Goal: Navigation & Orientation: Find specific page/section

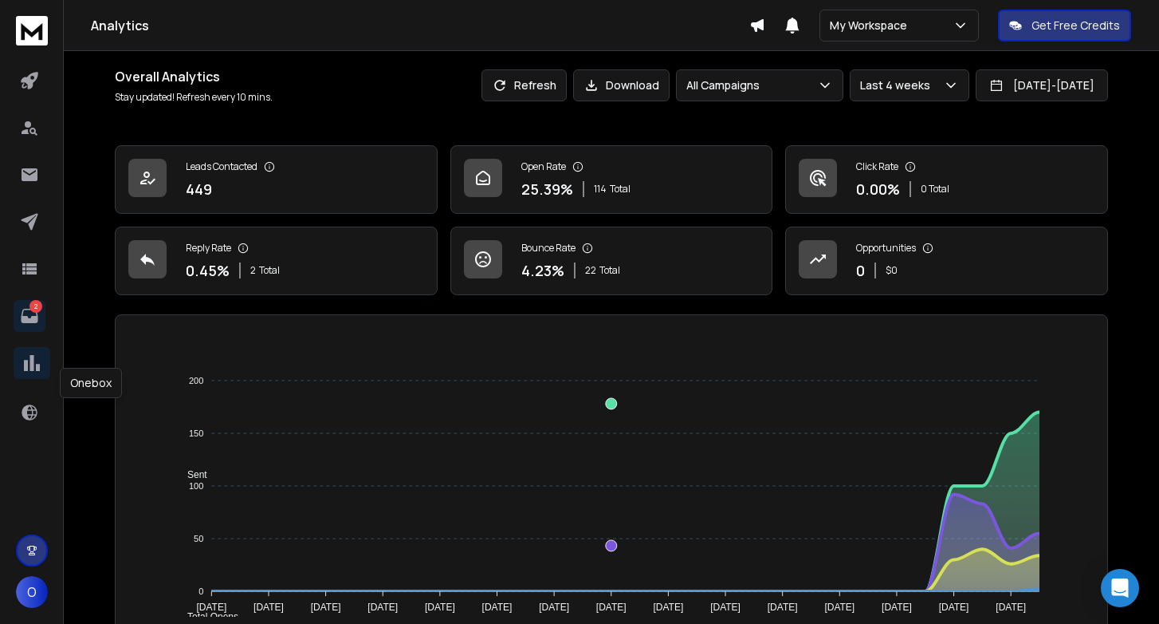
click at [41, 313] on p "2" at bounding box center [36, 306] width 13 height 13
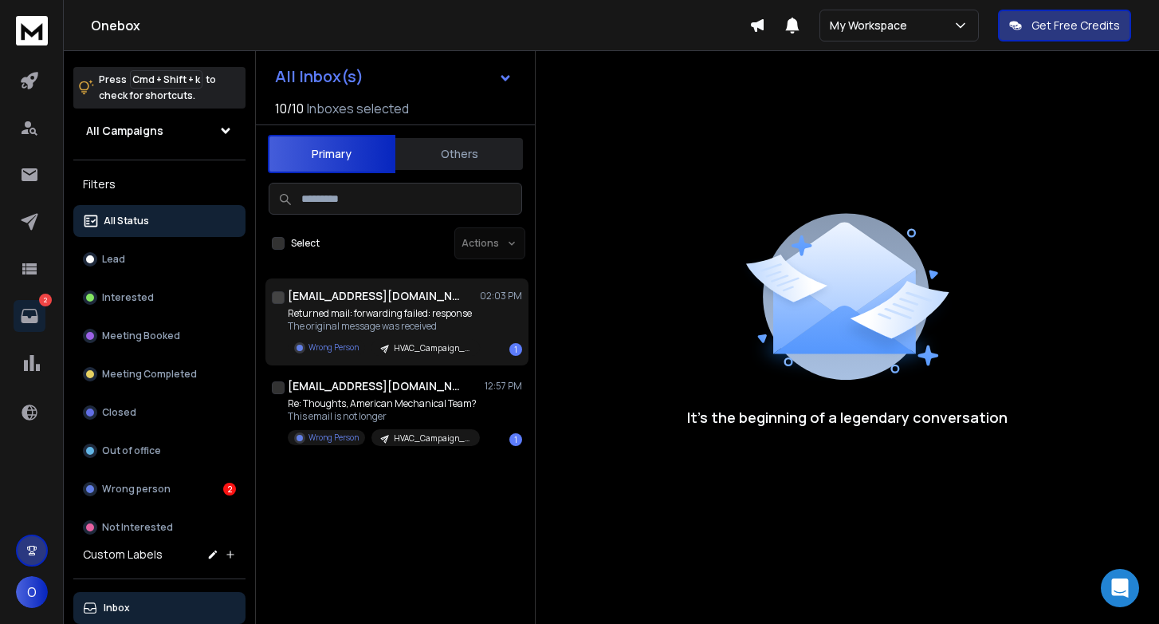
click at [427, 320] on p "Returned mail: forwarding failed: response" at bounding box center [383, 313] width 191 height 13
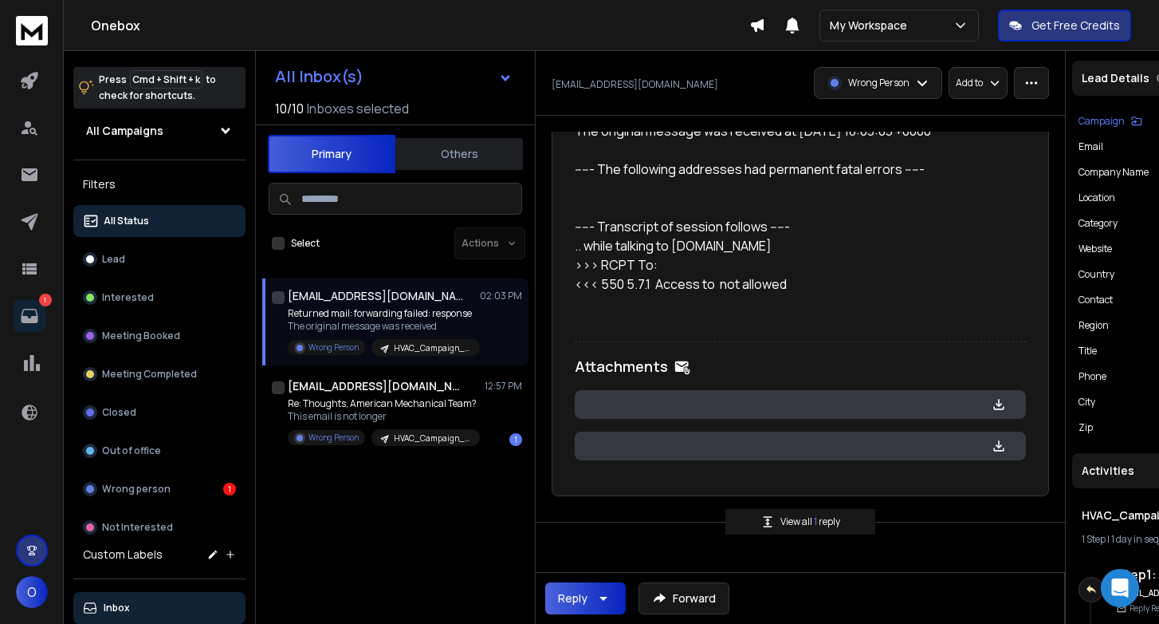
scroll to position [421, 0]
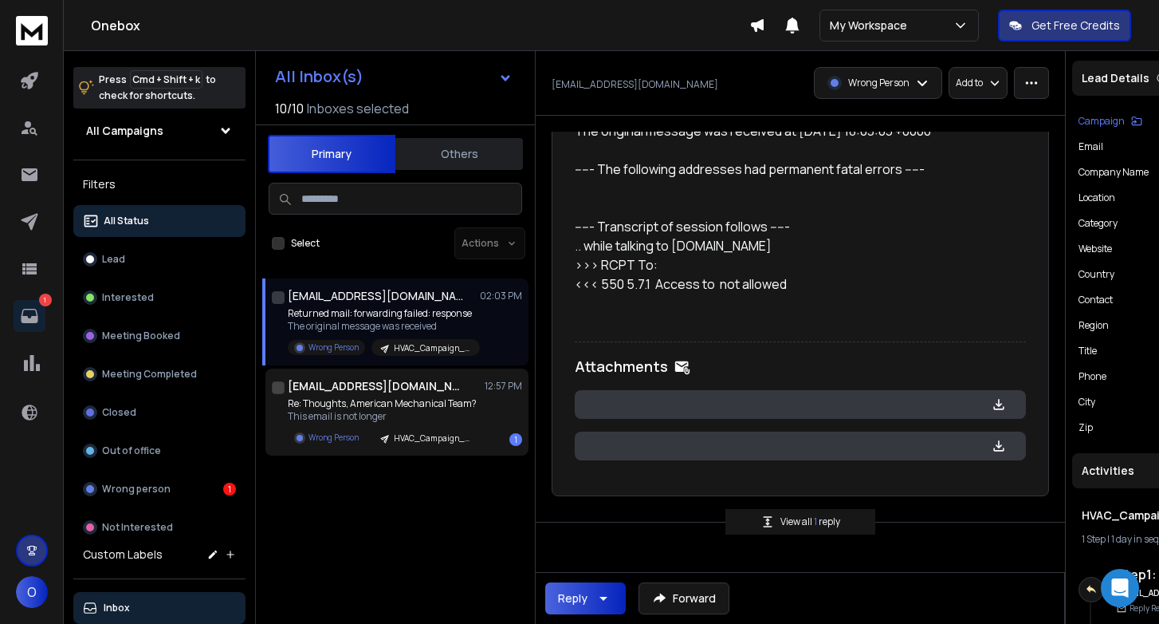
click at [479, 410] on p "Re: Thoughts, American Mechanical Team?" at bounding box center [383, 403] width 191 height 13
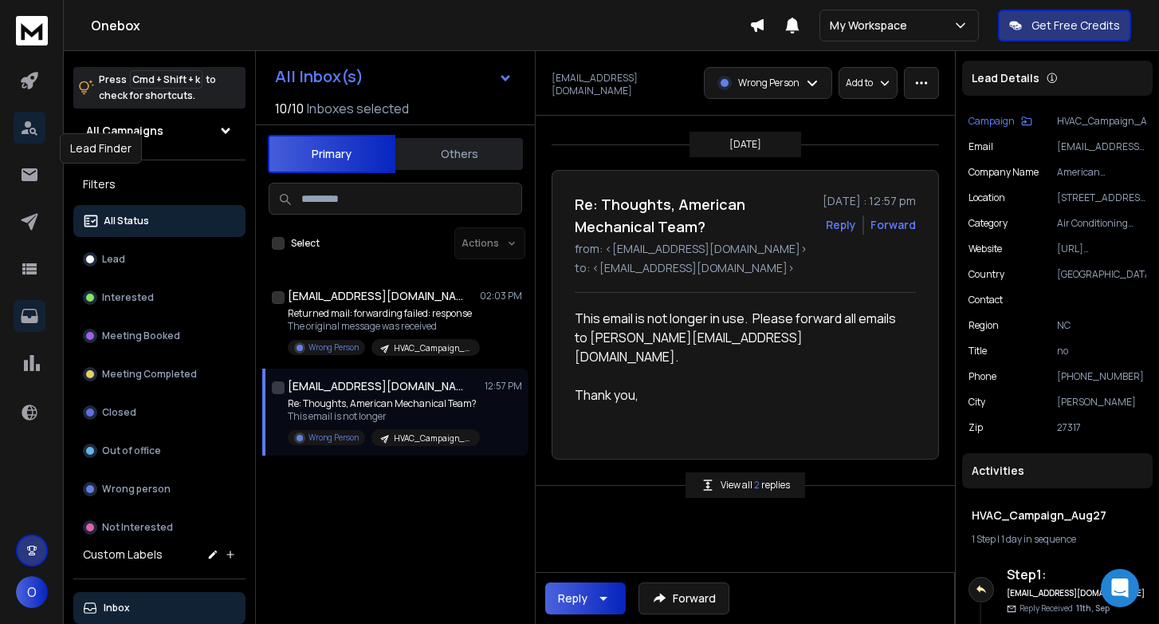
click at [36, 139] on link at bounding box center [30, 128] width 32 height 32
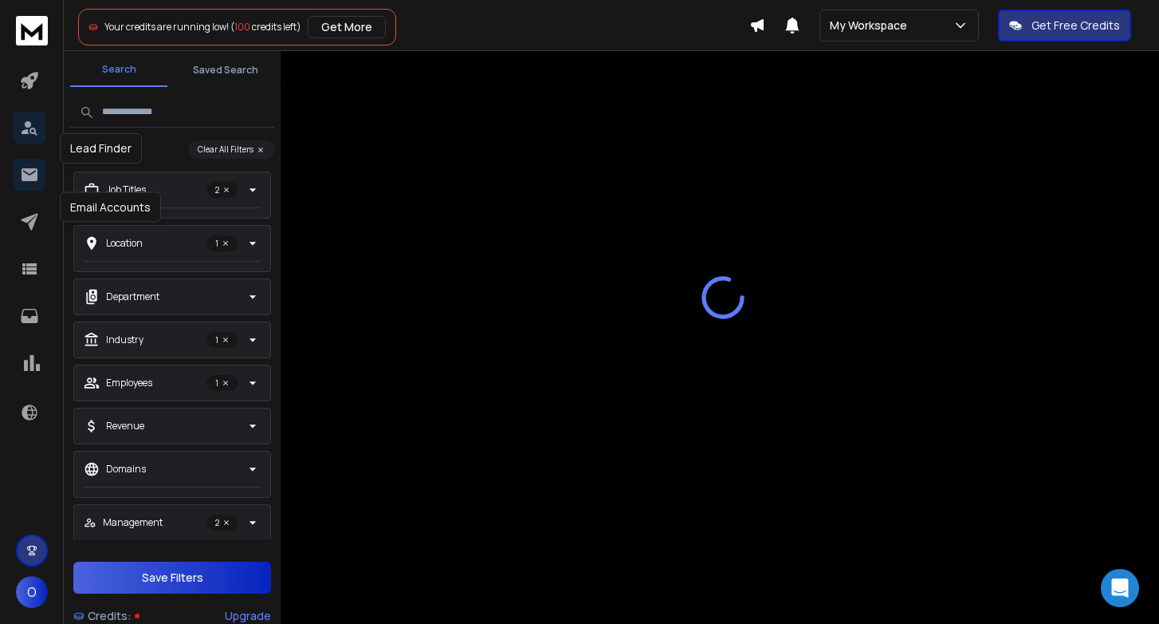
click at [37, 181] on icon at bounding box center [30, 174] width 16 height 13
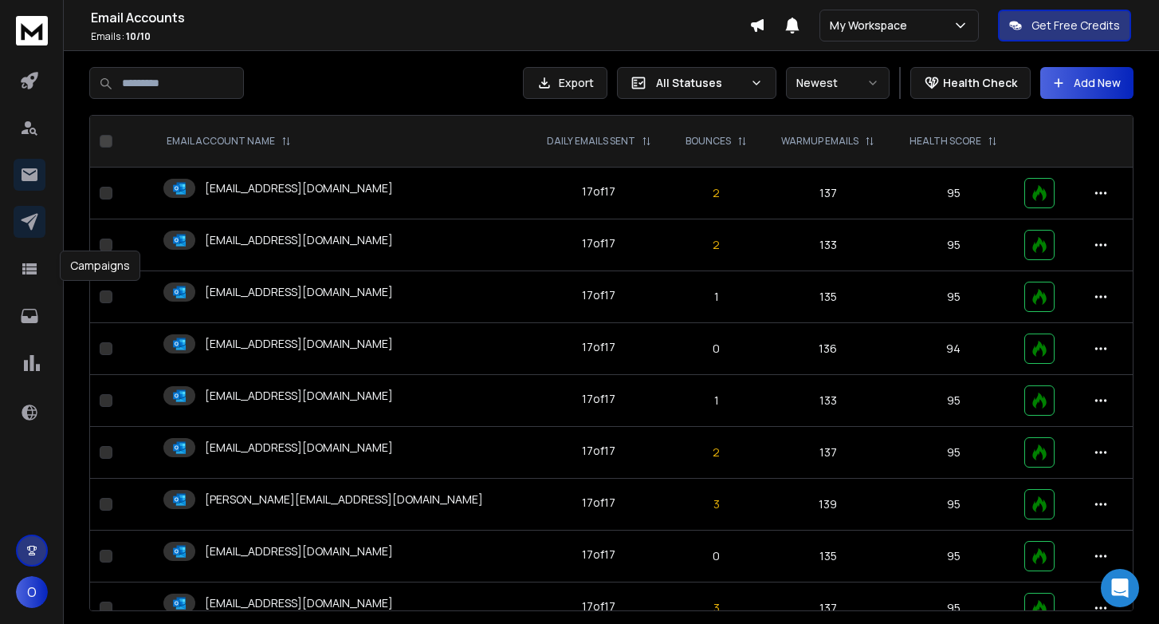
click at [39, 231] on icon at bounding box center [29, 221] width 19 height 19
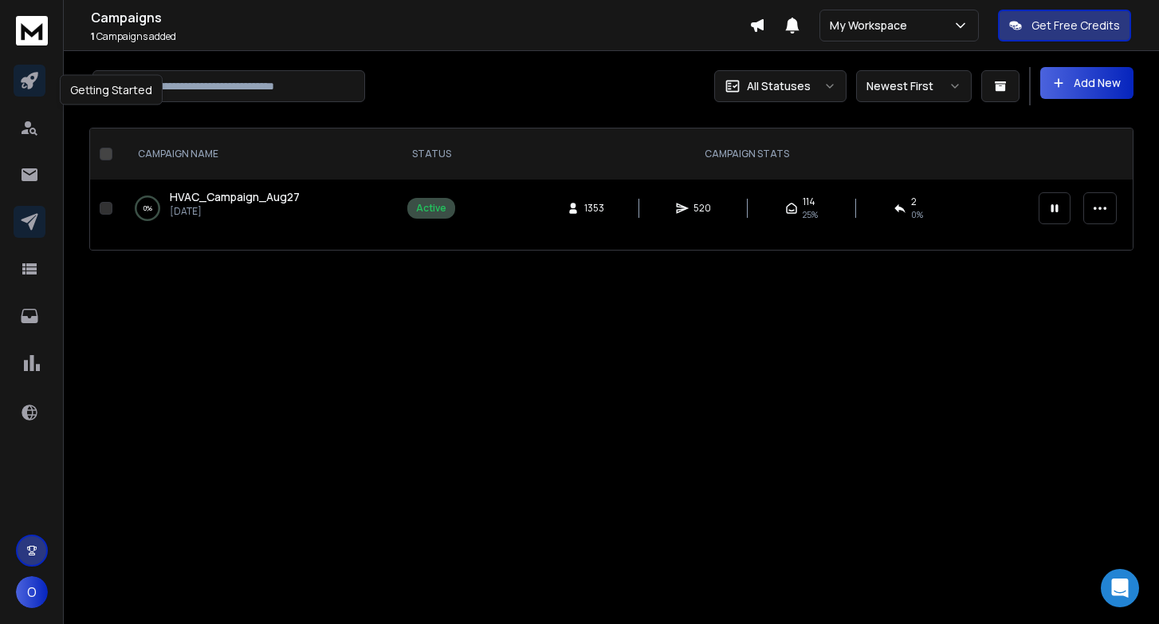
click at [26, 88] on icon at bounding box center [24, 85] width 5 height 5
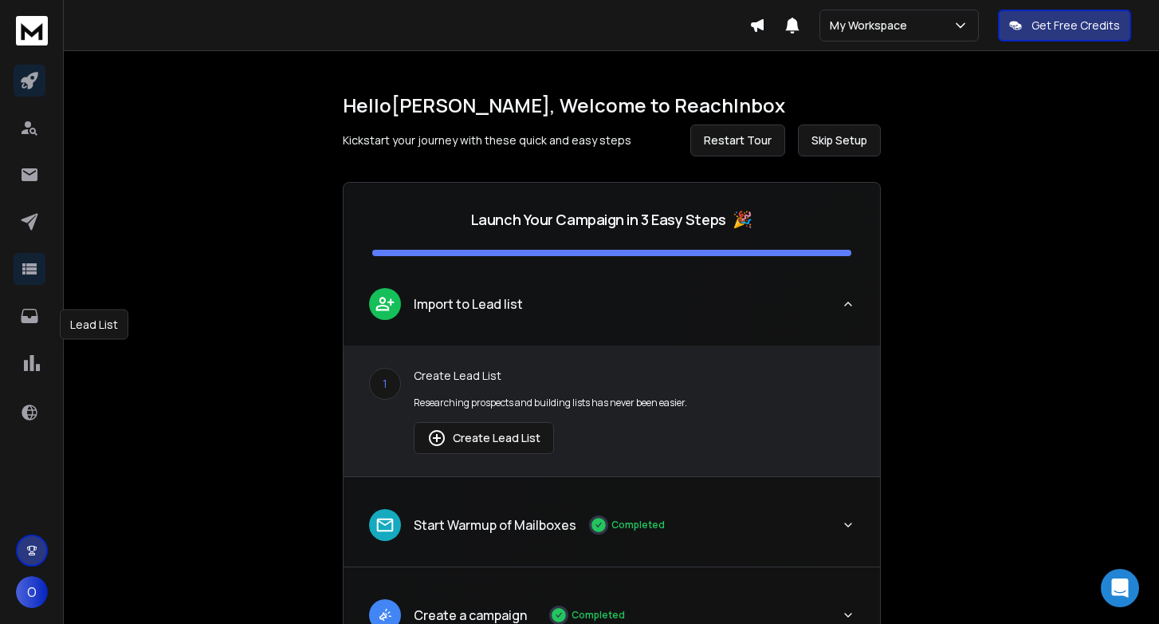
click at [31, 274] on icon at bounding box center [29, 268] width 14 height 11
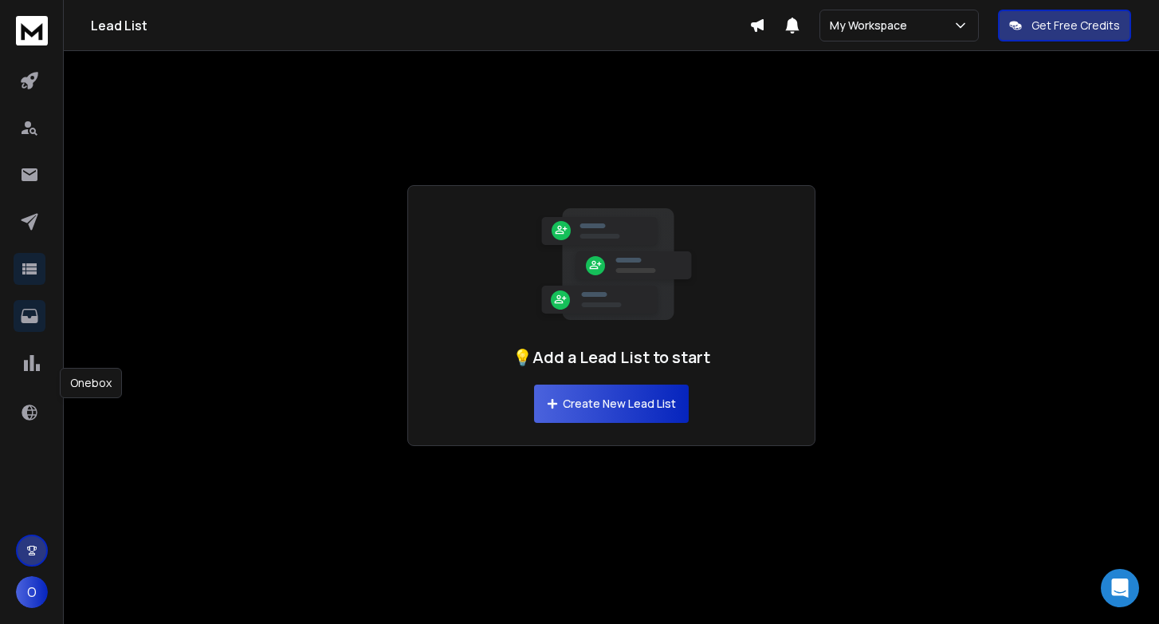
click at [37, 323] on icon at bounding box center [29, 316] width 17 height 14
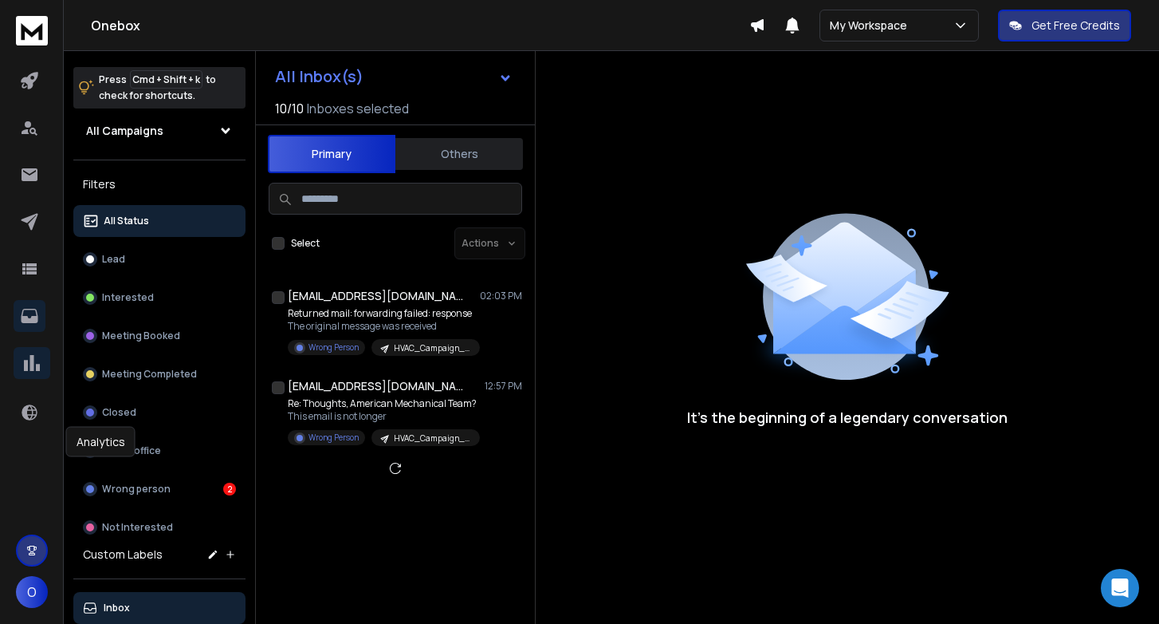
click at [42, 375] on icon at bounding box center [32, 363] width 24 height 24
